Goal: Navigation & Orientation: Find specific page/section

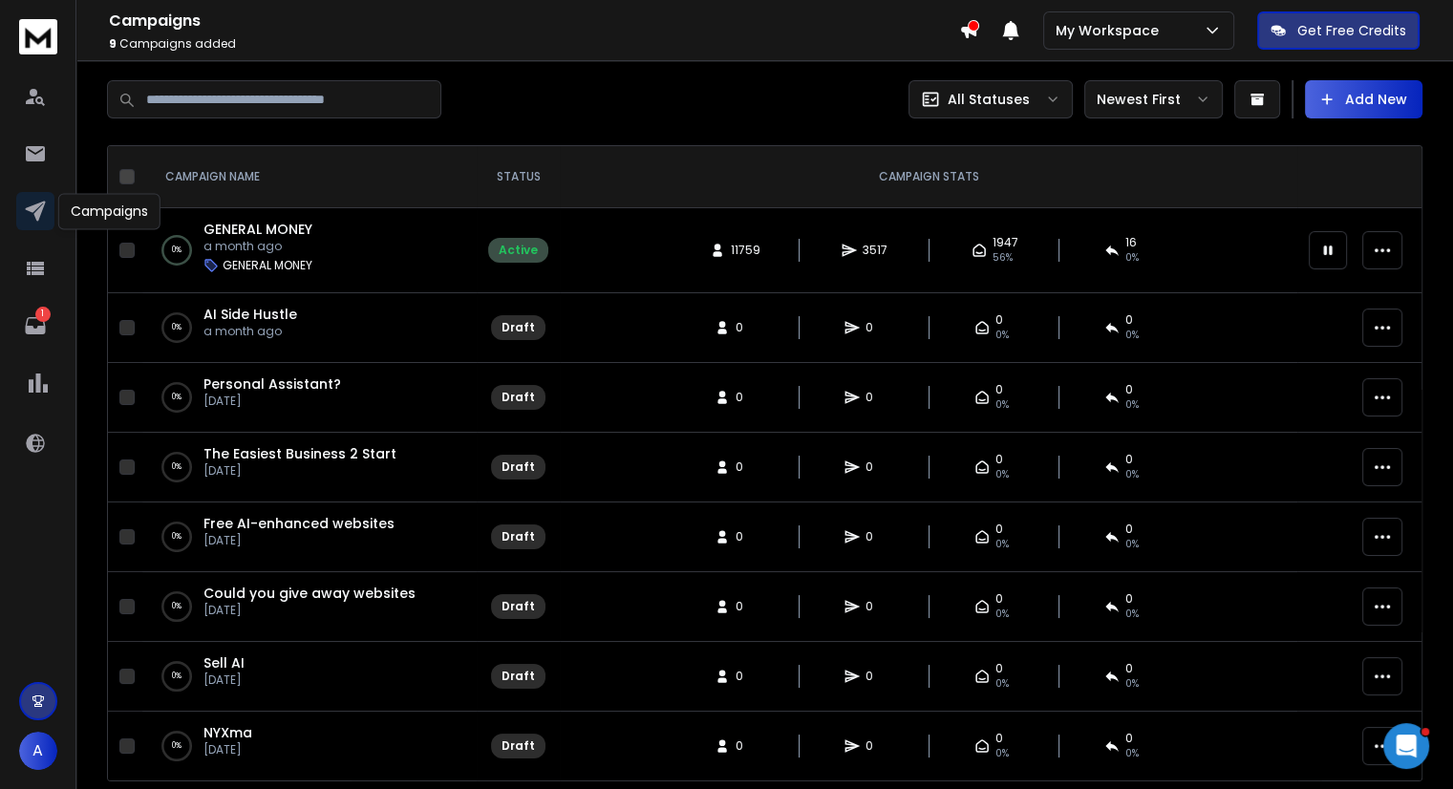
click at [284, 220] on span "GENERAL MONEY" at bounding box center [258, 229] width 109 height 19
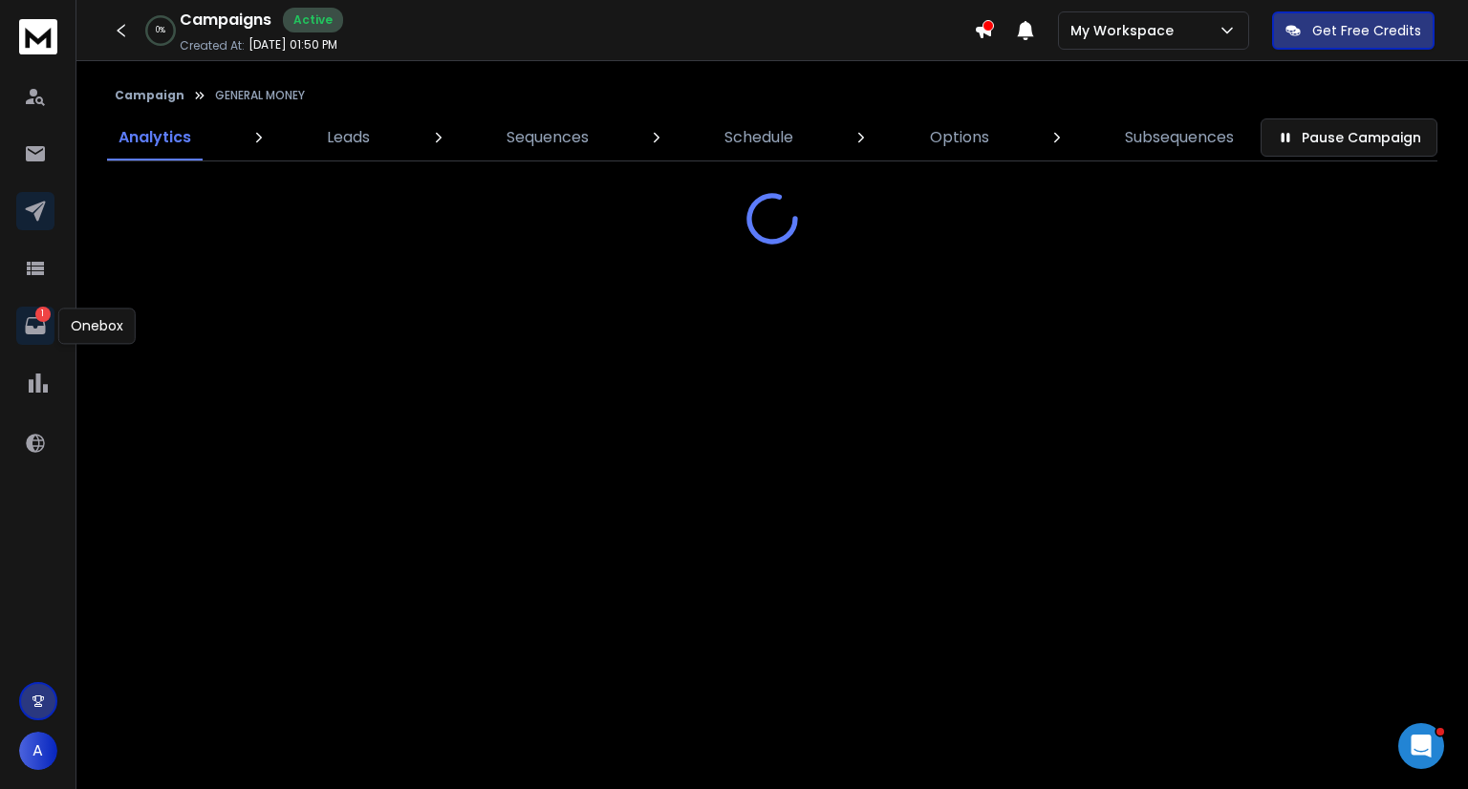
click at [34, 327] on icon at bounding box center [35, 325] width 23 height 23
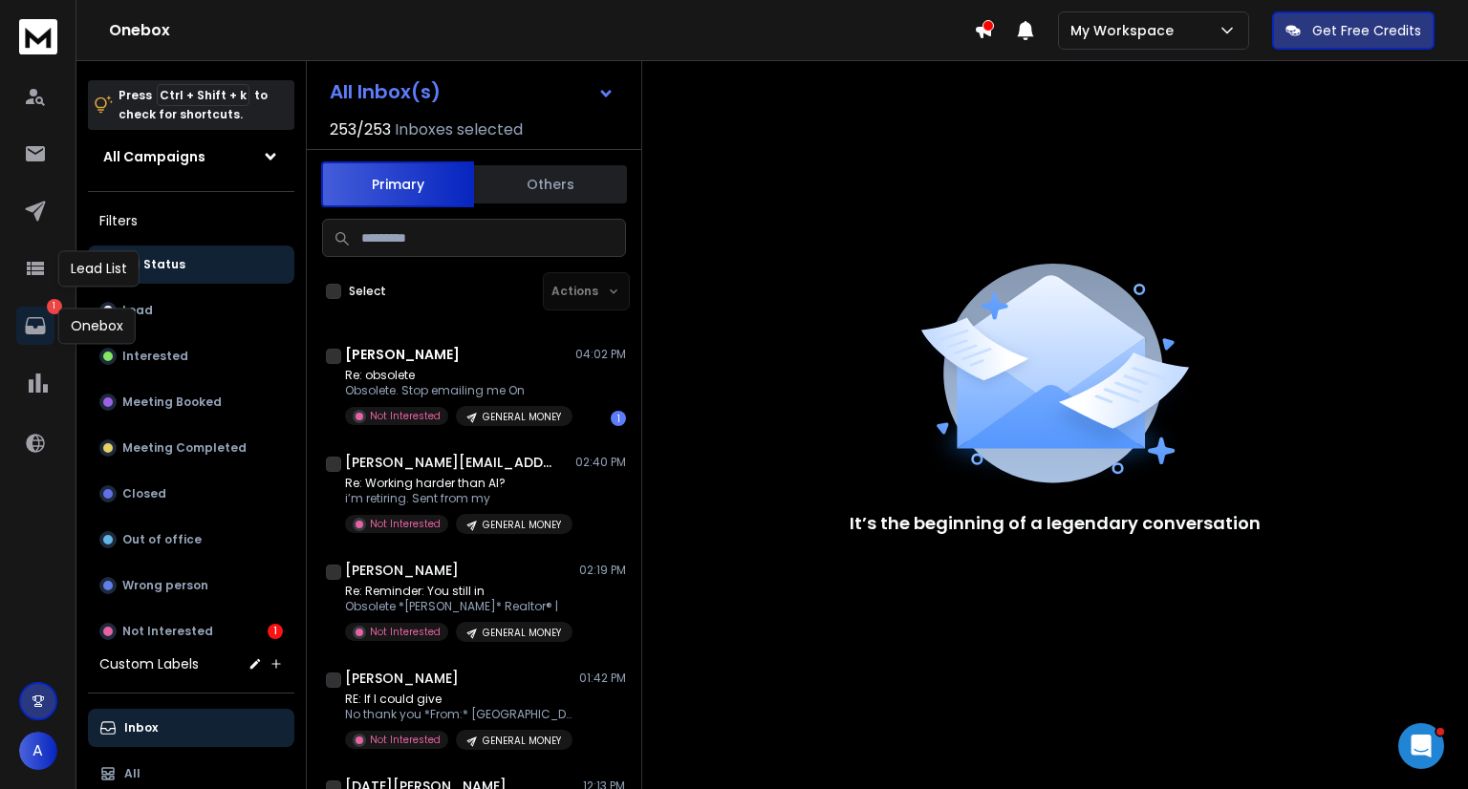
click at [32, 316] on icon at bounding box center [35, 325] width 23 height 23
click at [444, 22] on h1 "Onebox" at bounding box center [541, 30] width 865 height 23
